Goal: Find specific page/section: Find specific page/section

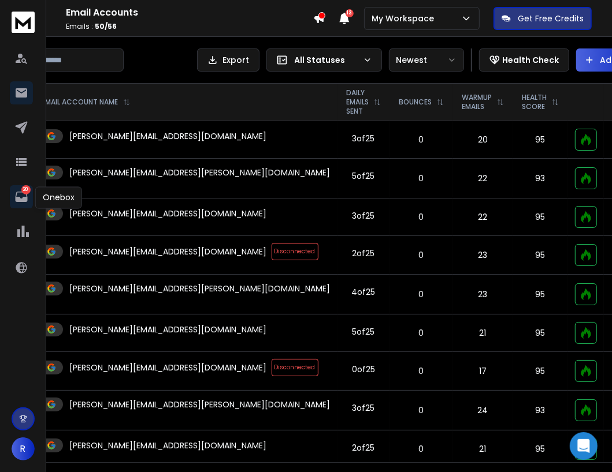
click at [17, 198] on icon at bounding box center [21, 197] width 12 height 10
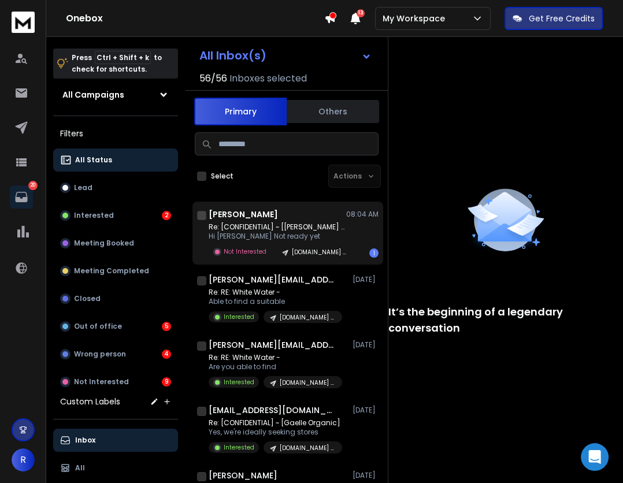
click at [306, 251] on p "[DOMAIN_NAME] - Shopify ([PERSON_NAME])" at bounding box center [319, 252] width 55 height 9
